Goal: Find specific page/section: Find specific page/section

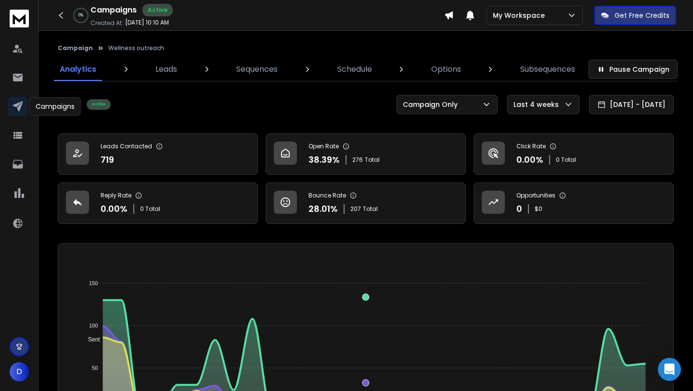
click at [12, 112] on link at bounding box center [17, 106] width 19 height 19
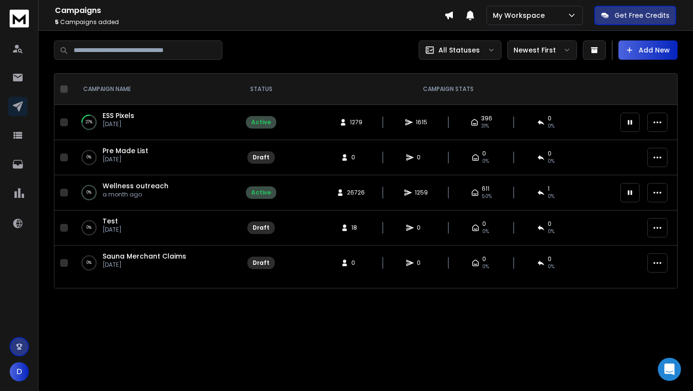
click at [119, 112] on span "ESS Pixels" at bounding box center [119, 116] width 32 height 10
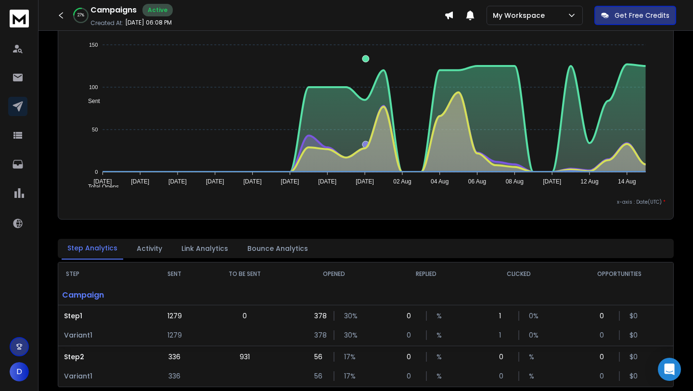
scroll to position [252, 0]
